Goal: Check status: Check status

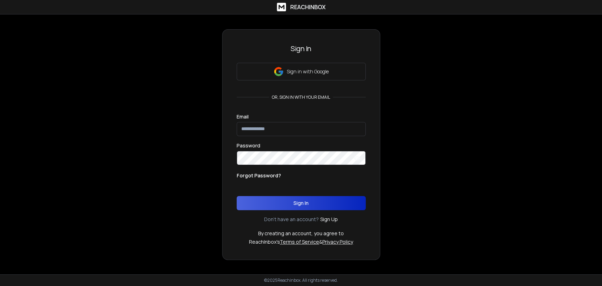
type input "**********"
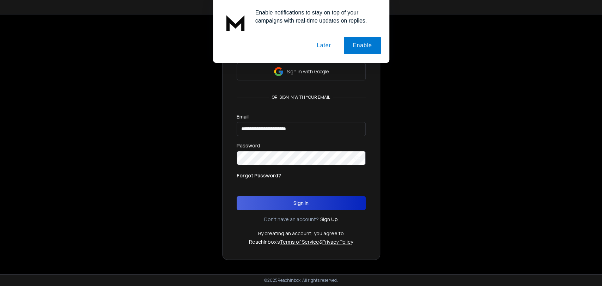
click at [342, 199] on button "Sign In" at bounding box center [301, 203] width 129 height 14
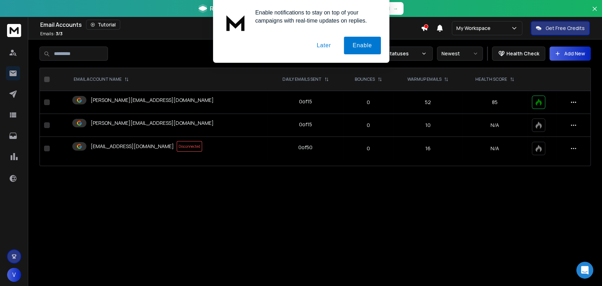
click at [319, 45] on button "Later" at bounding box center [324, 46] width 32 height 18
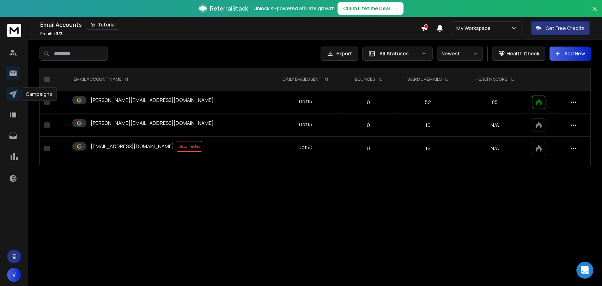
click at [16, 92] on icon at bounding box center [12, 94] width 7 height 7
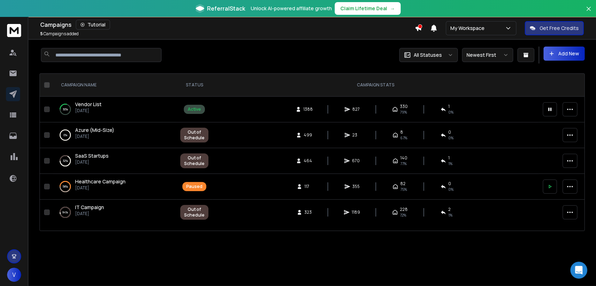
click at [90, 208] on span "IT Campaign" at bounding box center [89, 207] width 29 height 7
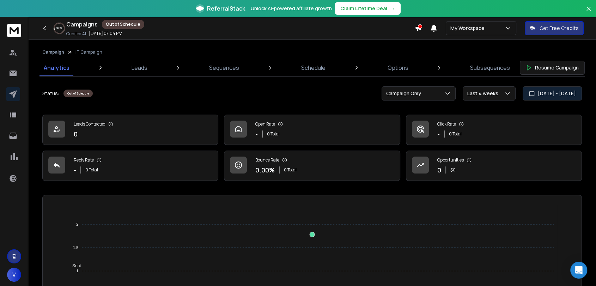
click at [541, 93] on button "[DATE] - [DATE]" at bounding box center [551, 93] width 59 height 14
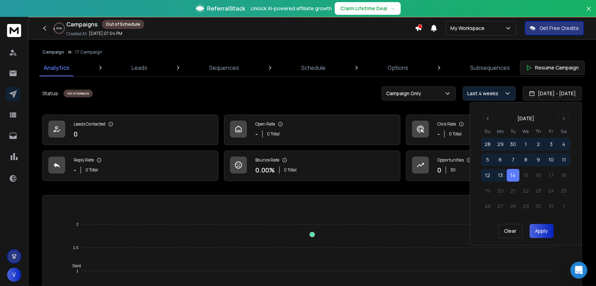
click at [467, 94] on p "Last 4 weeks" at bounding box center [484, 93] width 34 height 7
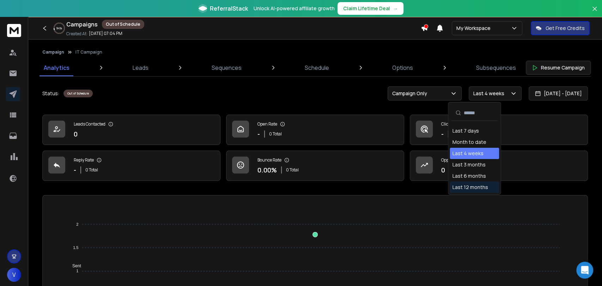
click at [467, 186] on div "Last 12 months" at bounding box center [470, 187] width 36 height 7
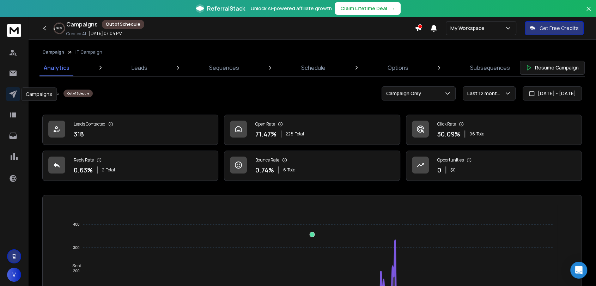
click at [11, 94] on icon at bounding box center [12, 94] width 7 height 7
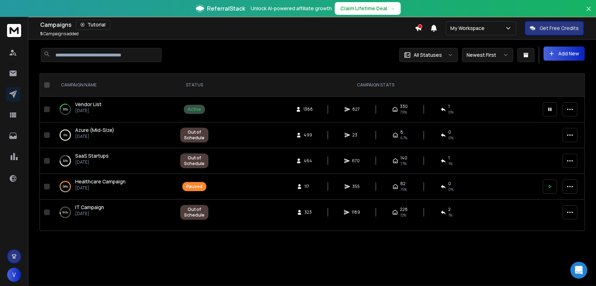
click at [90, 159] on p "[DATE]" at bounding box center [91, 162] width 33 height 6
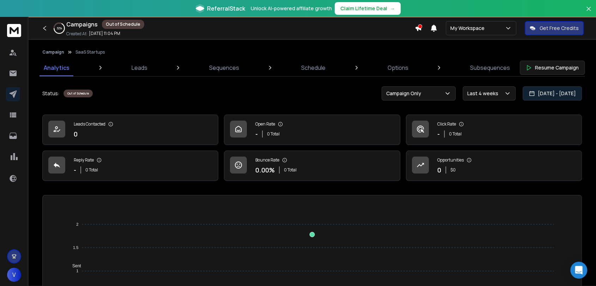
click at [543, 93] on button "[DATE] - [DATE]" at bounding box center [551, 93] width 59 height 14
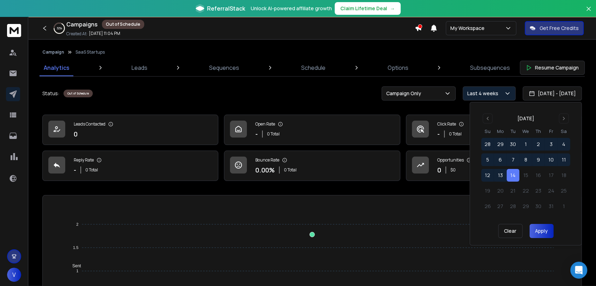
click at [478, 95] on p "Last 4 weeks" at bounding box center [484, 93] width 34 height 7
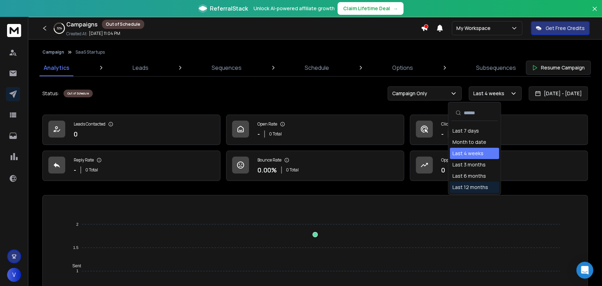
click at [463, 191] on div "Last 12 months" at bounding box center [473, 187] width 49 height 11
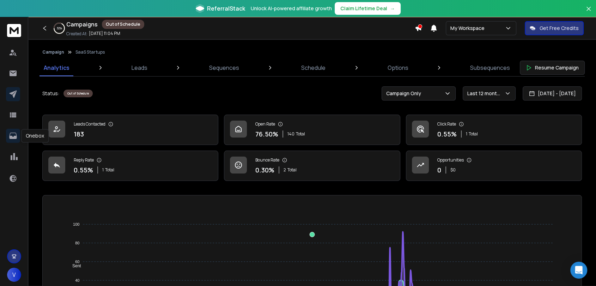
click at [10, 139] on icon at bounding box center [12, 136] width 7 height 6
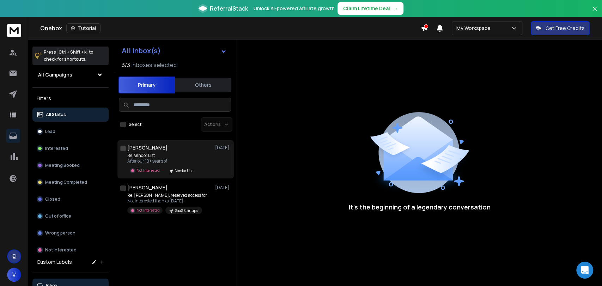
click at [157, 153] on p "Re: Vendor List" at bounding box center [162, 156] width 70 height 6
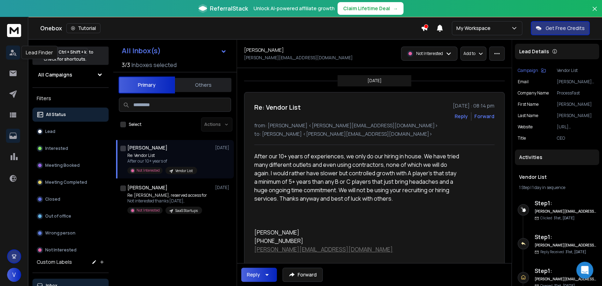
click at [14, 55] on icon at bounding box center [13, 52] width 8 height 8
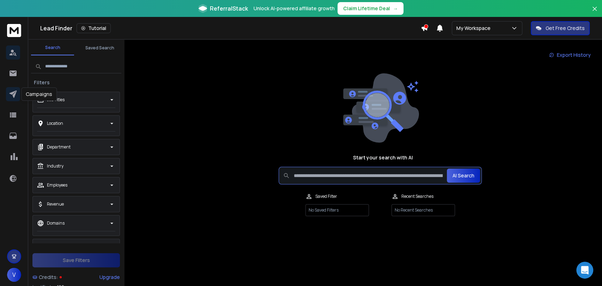
click at [14, 90] on icon at bounding box center [13, 94] width 8 height 8
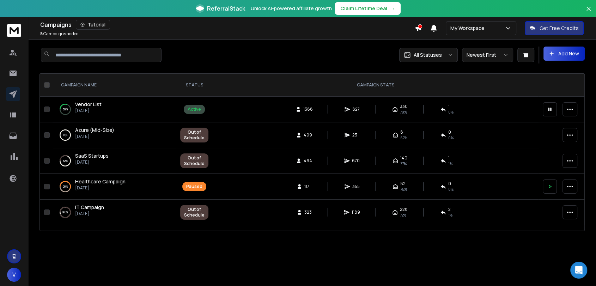
click at [90, 105] on span "Vendor List" at bounding box center [88, 104] width 26 height 7
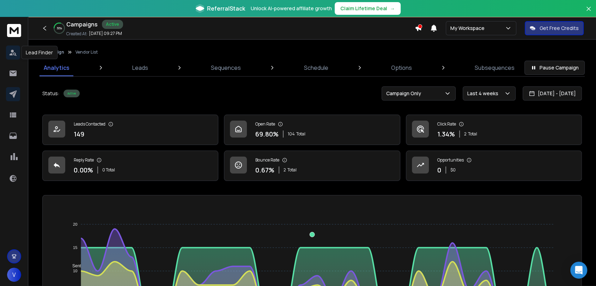
click at [11, 57] on link at bounding box center [13, 52] width 14 height 14
